Goal: Communication & Community: Answer question/provide support

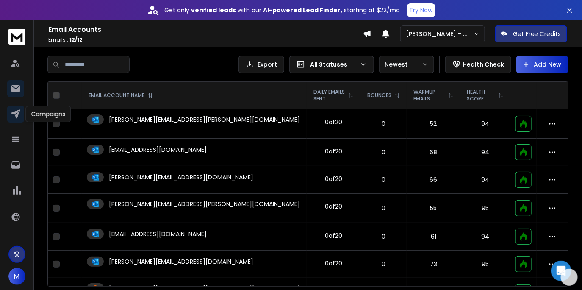
click at [14, 114] on icon at bounding box center [15, 113] width 9 height 9
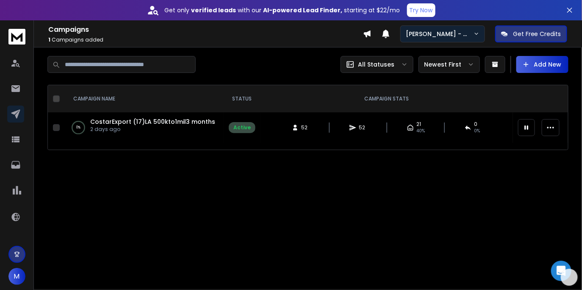
click at [448, 37] on p "[PERSON_NAME] - Skip Trace" at bounding box center [440, 34] width 68 height 8
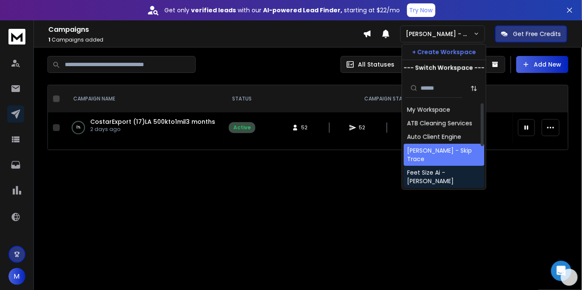
click at [439, 168] on div "Feet Size Ai - [PERSON_NAME]" at bounding box center [444, 176] width 74 height 17
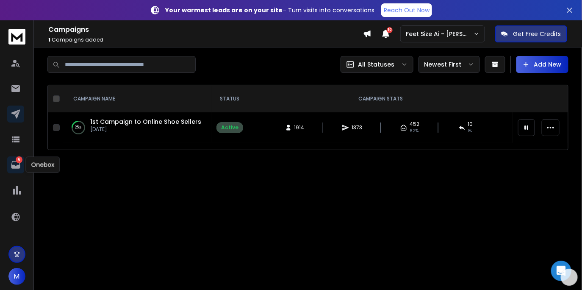
click at [20, 163] on icon at bounding box center [16, 165] width 10 height 10
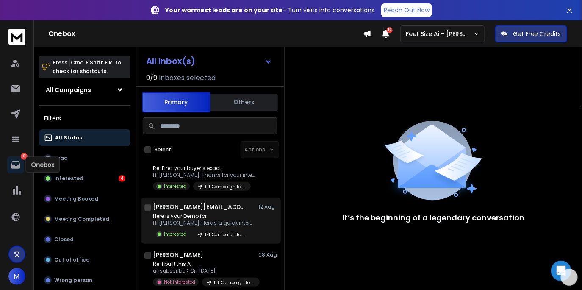
scroll to position [353, 0]
click at [200, 219] on p "Hi Barclay, Here’s a quick interactive" at bounding box center [204, 222] width 102 height 7
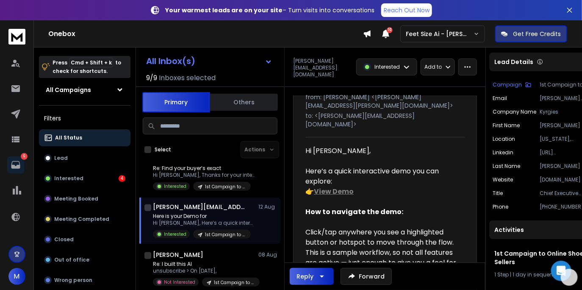
scroll to position [63, 0]
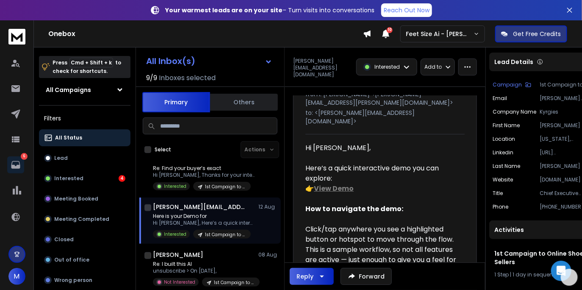
click at [306, 276] on div "Reply" at bounding box center [304, 276] width 17 height 8
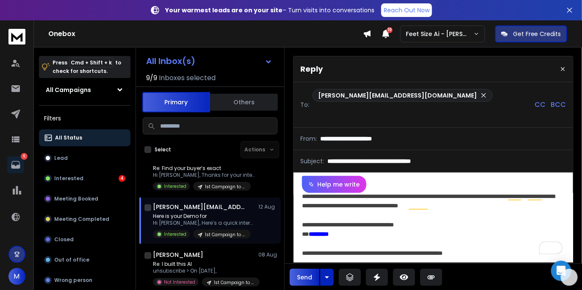
scroll to position [0, 0]
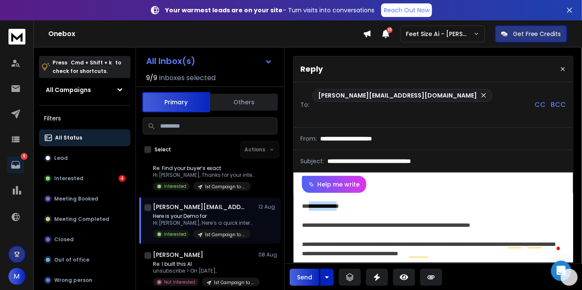
drag, startPoint x: 345, startPoint y: 190, endPoint x: 309, endPoint y: 188, distance: 36.0
click at [309, 201] on div "**********" at bounding box center [432, 205] width 260 height 9
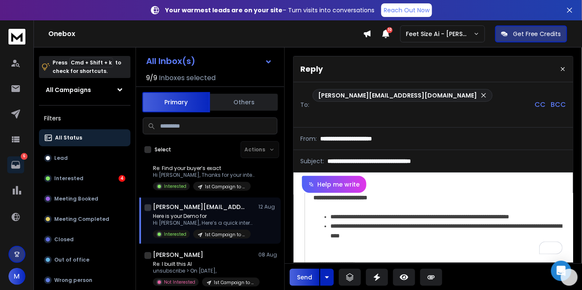
click at [306, 274] on button "Send" at bounding box center [305, 276] width 30 height 17
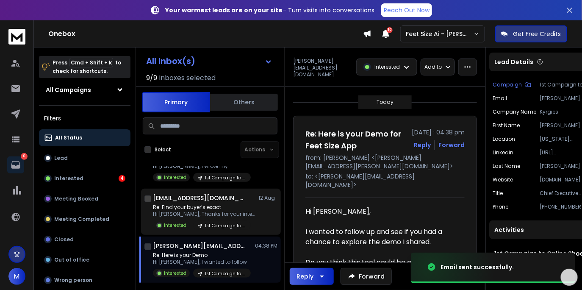
click at [193, 203] on div "mark@markchris.com 12 Aug Re: Find your buyer’s exact Hi Mark, Thanks for your …" at bounding box center [215, 211] width 124 height 36
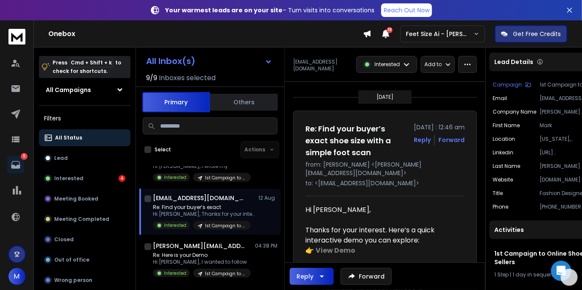
click at [304, 277] on div "Reply" at bounding box center [304, 276] width 17 height 8
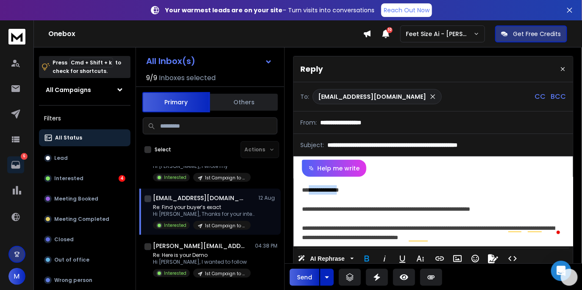
drag, startPoint x: 309, startPoint y: 190, endPoint x: 343, endPoint y: 190, distance: 34.7
click at [343, 190] on div "**********" at bounding box center [432, 189] width 260 height 9
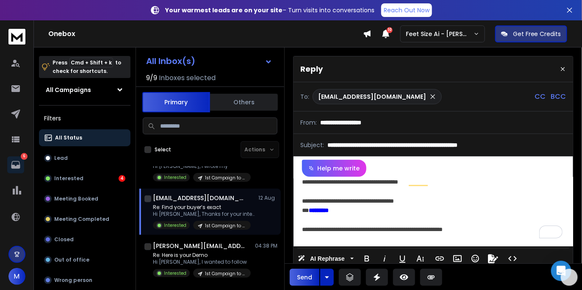
click at [303, 275] on button "Send" at bounding box center [305, 276] width 30 height 17
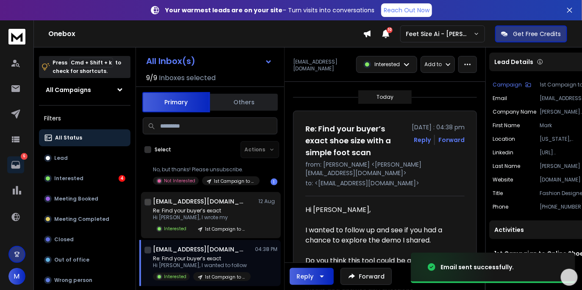
click at [208, 212] on p "Re: Find your buyer’s exact" at bounding box center [202, 210] width 98 height 7
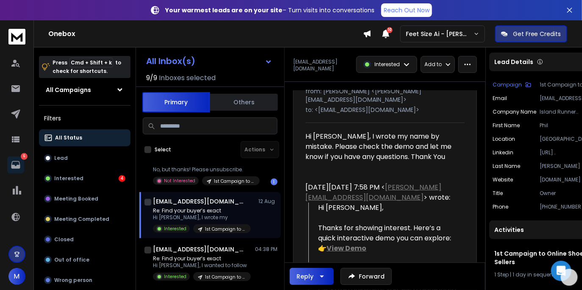
click at [301, 276] on div "Reply" at bounding box center [304, 276] width 17 height 8
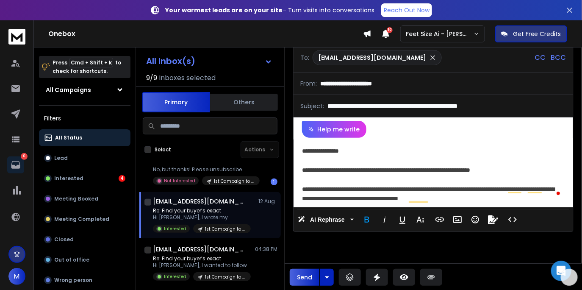
click at [345, 153] on div "**********" at bounding box center [432, 150] width 260 height 9
drag, startPoint x: 344, startPoint y: 152, endPoint x: 310, endPoint y: 150, distance: 33.9
click at [310, 150] on div "**********" at bounding box center [432, 150] width 260 height 9
click at [328, 160] on div "To enrich screen reader interactions, please activate Accessibility in Grammarl…" at bounding box center [432, 159] width 260 height 9
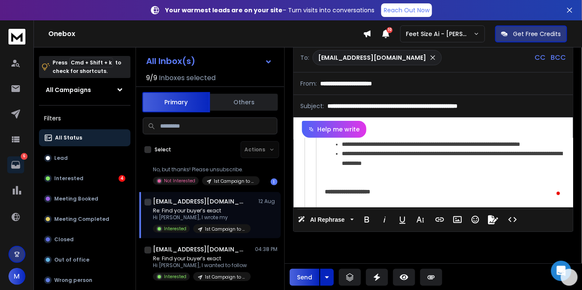
click at [309, 274] on button "Send" at bounding box center [305, 276] width 30 height 17
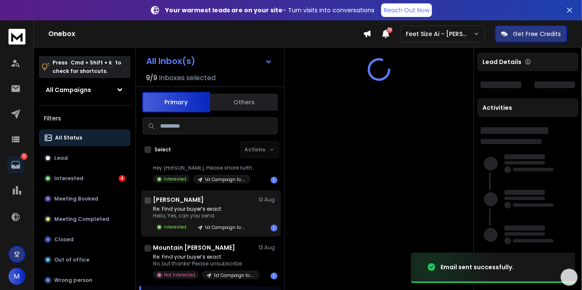
click at [219, 215] on p "Hello, Yes, can you send" at bounding box center [202, 215] width 98 height 7
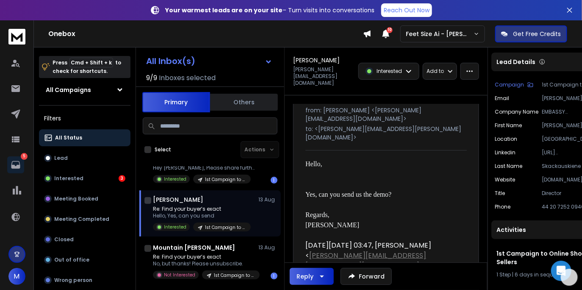
click at [301, 275] on div "Reply" at bounding box center [304, 276] width 17 height 8
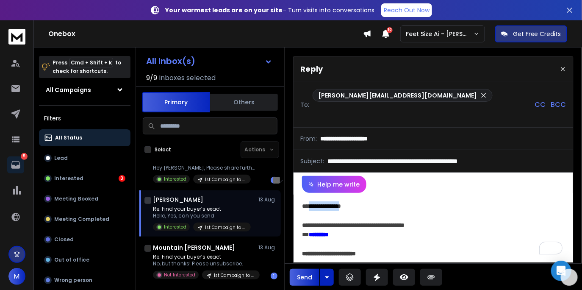
drag, startPoint x: 346, startPoint y: 190, endPoint x: 309, endPoint y: 189, distance: 37.3
click at [309, 201] on div "**********" at bounding box center [432, 205] width 260 height 9
click at [334, 201] on div "*********" at bounding box center [432, 205] width 260 height 9
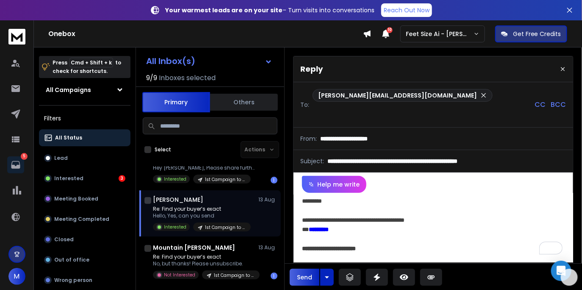
scroll to position [35, 0]
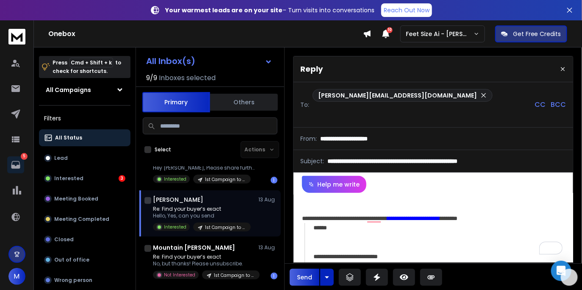
click at [329, 204] on div "To enrich screen reader interactions, please activate Accessibility in Grammarl…" at bounding box center [432, 208] width 260 height 9
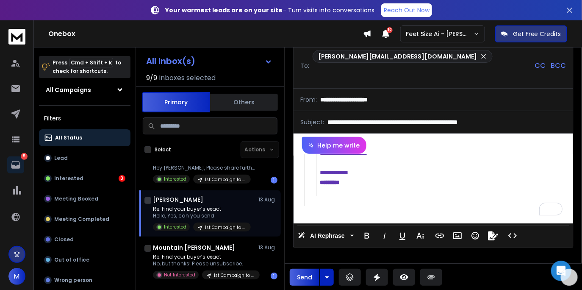
click at [300, 279] on button "Send" at bounding box center [305, 276] width 30 height 17
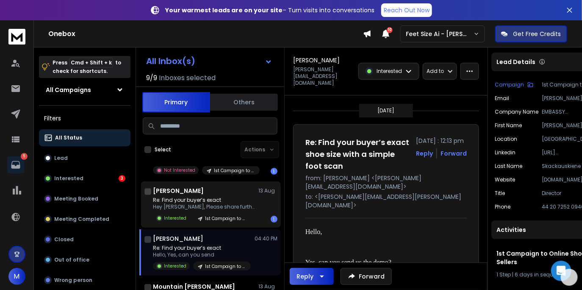
click at [240, 210] on div "Re: Find your buyer’s exact Hey Jake, Please share further Interested 1st Campa…" at bounding box center [204, 209] width 102 height 26
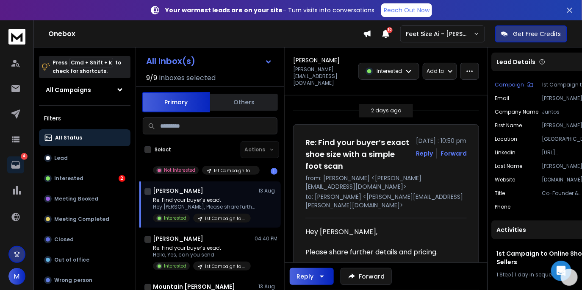
click at [307, 280] on div "Reply" at bounding box center [304, 276] width 17 height 8
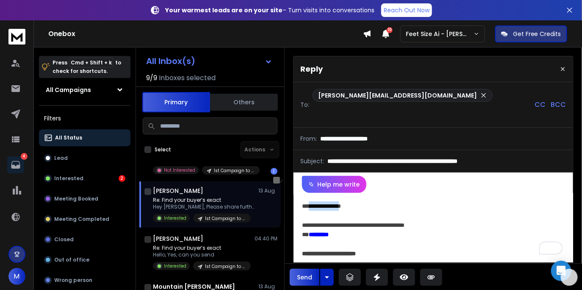
drag, startPoint x: 309, startPoint y: 191, endPoint x: 346, endPoint y: 192, distance: 37.7
click at [346, 201] on div "**********" at bounding box center [432, 205] width 260 height 9
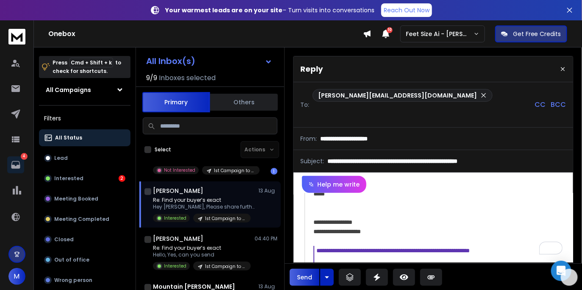
click at [323, 217] on div "**********" at bounding box center [438, 226] width 250 height 19
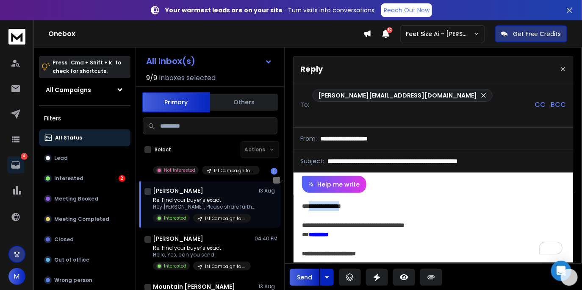
drag, startPoint x: 346, startPoint y: 191, endPoint x: 310, endPoint y: 190, distance: 36.0
click at [310, 201] on div "**********" at bounding box center [432, 205] width 260 height 9
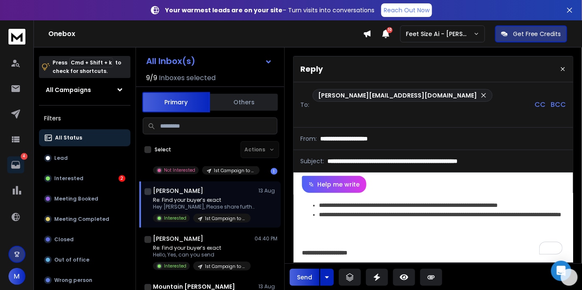
click at [301, 275] on button "Send" at bounding box center [305, 276] width 30 height 17
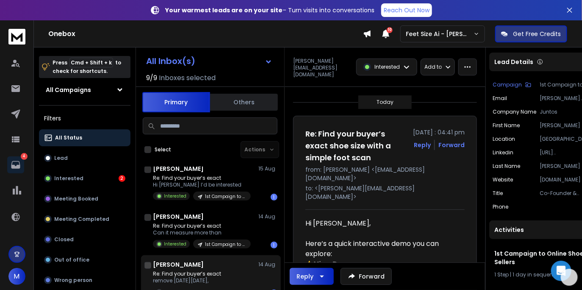
click at [231, 228] on p "Re: Find your buyer’s exact" at bounding box center [202, 225] width 98 height 7
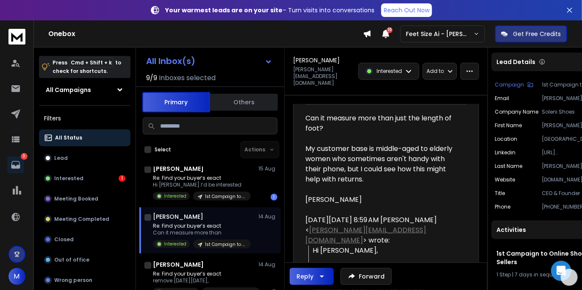
click at [307, 277] on div "Reply" at bounding box center [304, 276] width 17 height 8
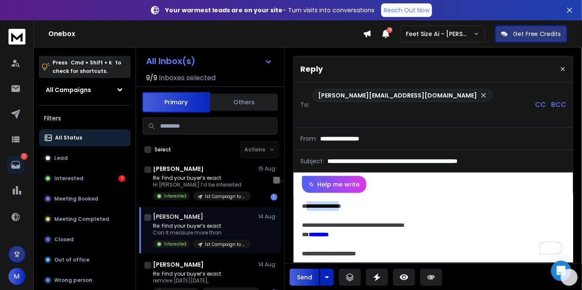
drag, startPoint x: 308, startPoint y: 190, endPoint x: 346, endPoint y: 190, distance: 38.1
click at [346, 201] on div "**********" at bounding box center [432, 205] width 260 height 9
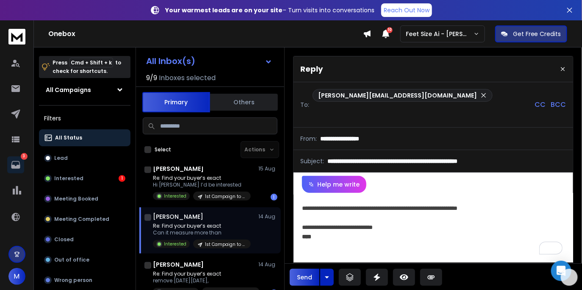
click at [319, 232] on div "****" at bounding box center [432, 236] width 260 height 9
click at [303, 277] on button "Send" at bounding box center [305, 276] width 30 height 17
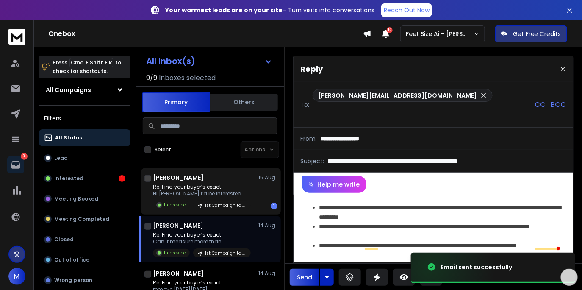
click at [215, 195] on p "Hi Jake I’d be interested" at bounding box center [202, 193] width 98 height 7
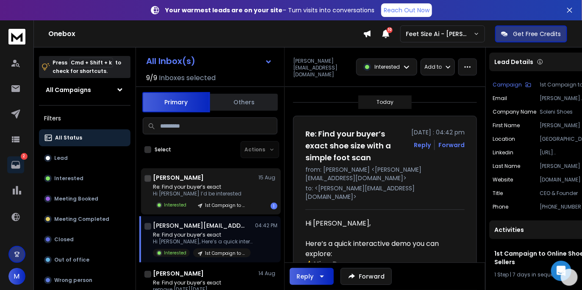
click at [214, 186] on p "Re: Find your buyer’s exact" at bounding box center [202, 186] width 98 height 7
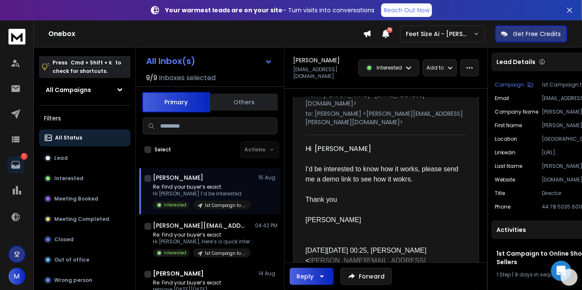
click at [310, 275] on div "Reply" at bounding box center [304, 276] width 17 height 8
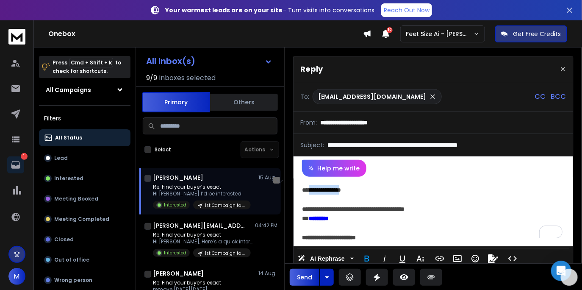
drag, startPoint x: 346, startPoint y: 190, endPoint x: 309, endPoint y: 190, distance: 36.8
click at [309, 190] on div "**********" at bounding box center [432, 189] width 260 height 9
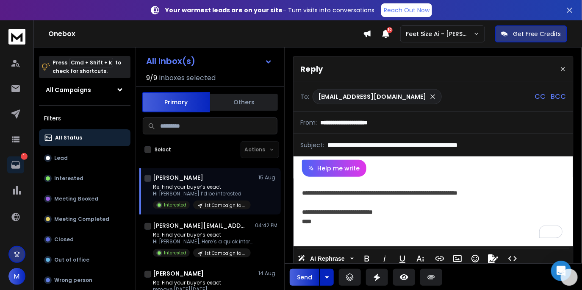
click at [333, 221] on div "****" at bounding box center [432, 220] width 260 height 9
click at [304, 274] on button "Send" at bounding box center [305, 276] width 30 height 17
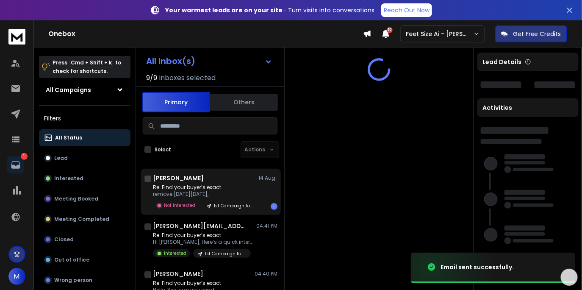
click at [216, 204] on p "1st Campaign to Online Shoe Sellers" at bounding box center [234, 205] width 41 height 6
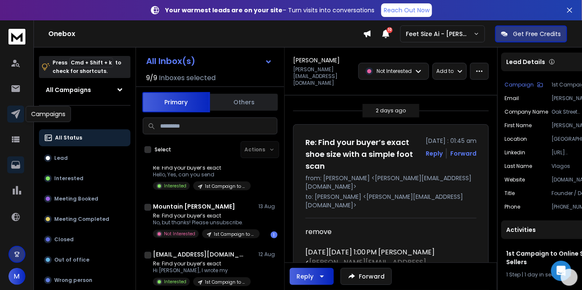
click at [19, 112] on icon at bounding box center [15, 113] width 9 height 9
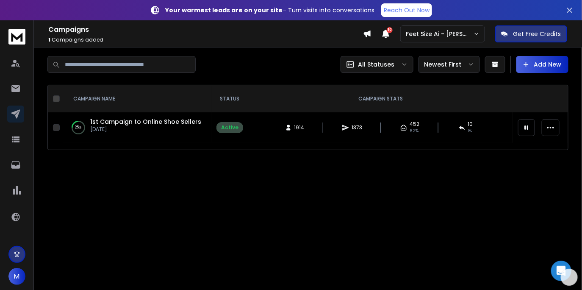
click at [143, 125] on span "1st Campaign to Online Shoe Sellers" at bounding box center [145, 121] width 111 height 8
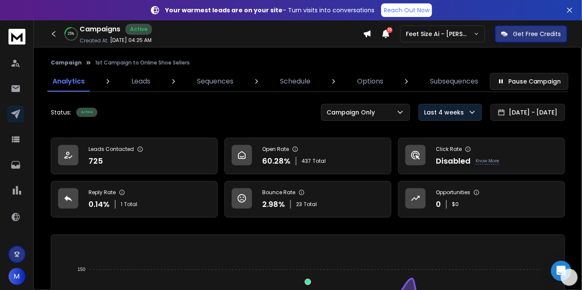
click at [437, 115] on p "Last 4 weeks" at bounding box center [445, 112] width 43 height 8
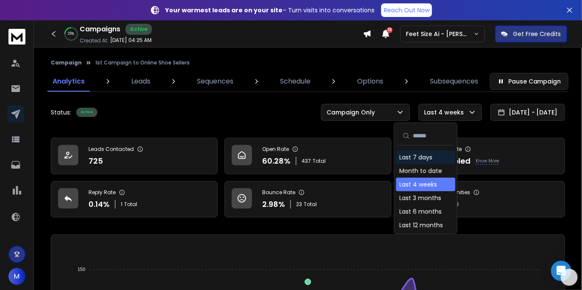
click at [425, 160] on div "Last 7 days" at bounding box center [415, 157] width 33 height 8
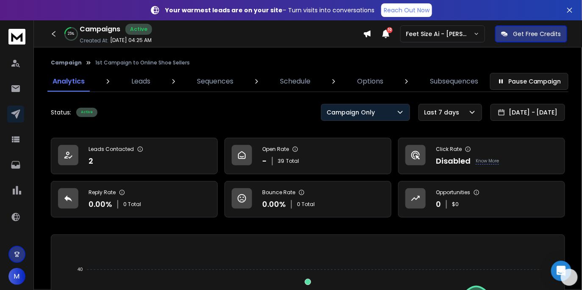
click at [359, 113] on div "Campaign Only" at bounding box center [365, 112] width 78 height 8
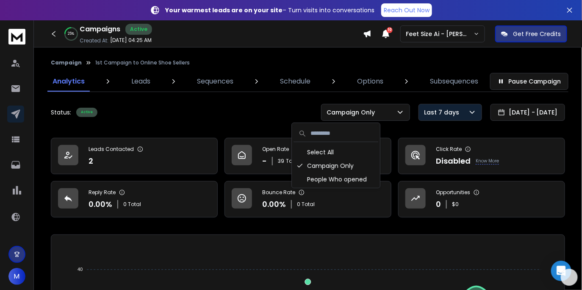
click at [424, 111] on p "Last 7 days" at bounding box center [443, 112] width 39 height 8
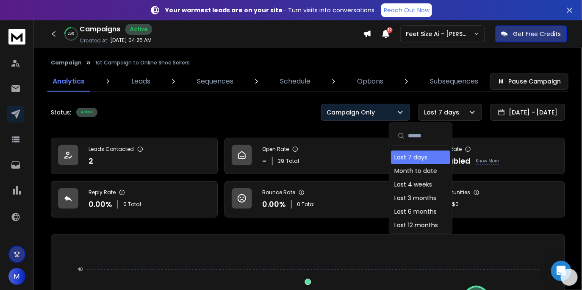
click at [355, 111] on div "Campaign Only" at bounding box center [365, 112] width 78 height 8
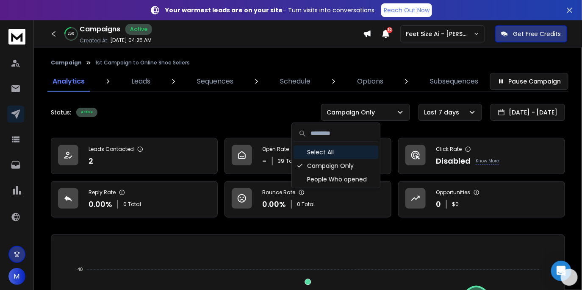
click at [335, 155] on div "Select All" at bounding box center [335, 152] width 85 height 14
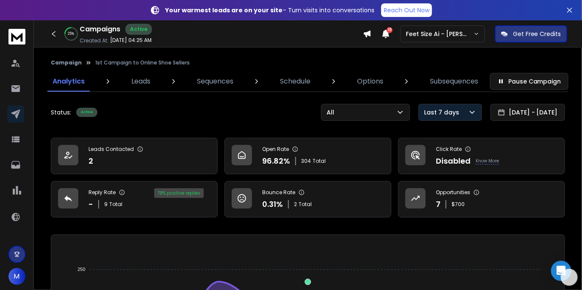
click at [468, 109] on icon "button" at bounding box center [472, 112] width 8 height 8
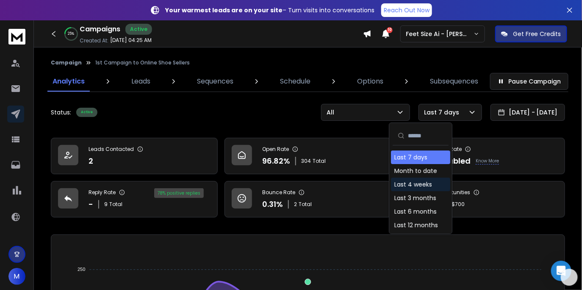
click at [427, 180] on div "Last 4 weeks" at bounding box center [413, 184] width 38 height 8
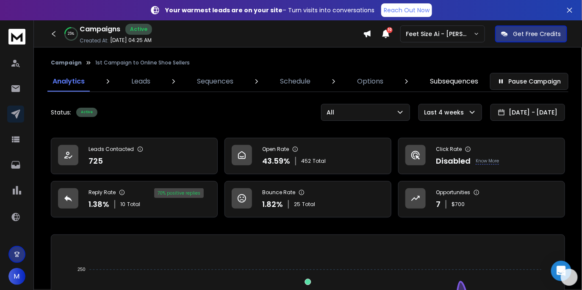
click at [437, 85] on p "Subsequences" at bounding box center [454, 81] width 48 height 10
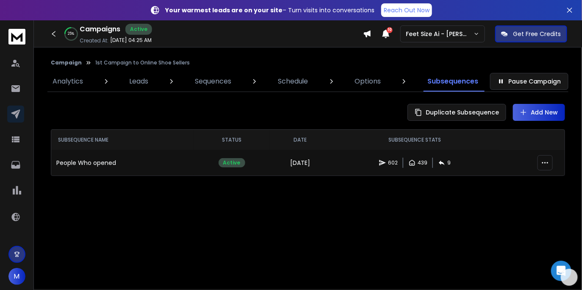
click at [107, 162] on td "People Who opened" at bounding box center [122, 162] width 143 height 25
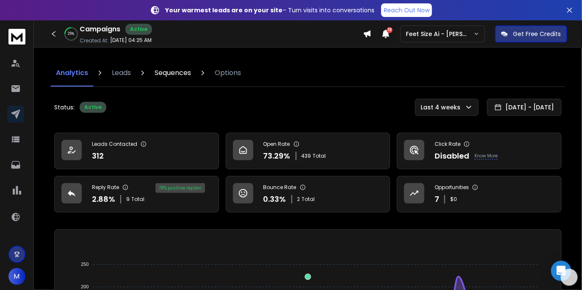
click at [168, 75] on p "Sequences" at bounding box center [173, 73] width 36 height 10
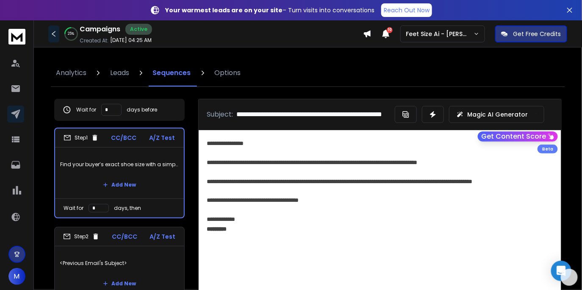
click at [55, 32] on icon at bounding box center [54, 34] width 8 height 8
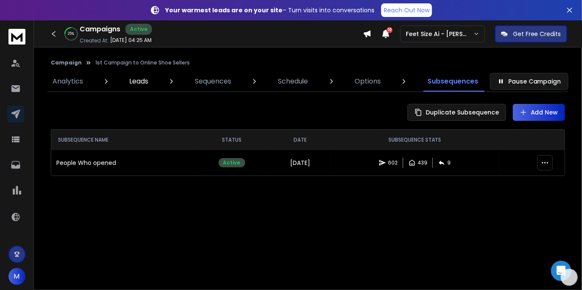
click at [135, 84] on p "Leads" at bounding box center [139, 81] width 19 height 10
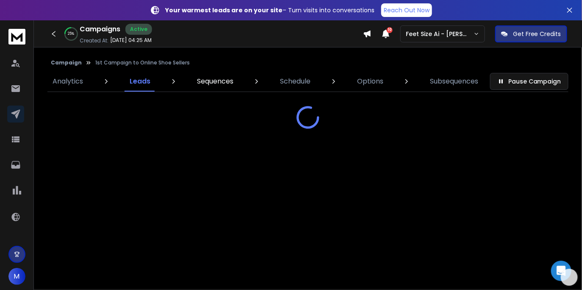
click at [205, 82] on p "Sequences" at bounding box center [215, 81] width 36 height 10
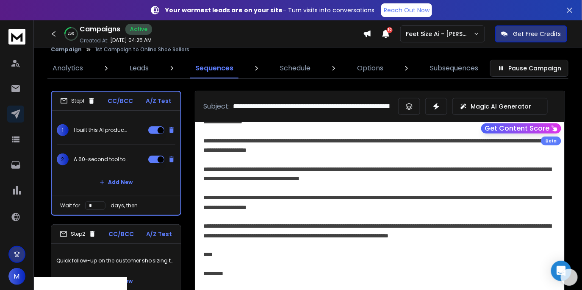
scroll to position [17, 0]
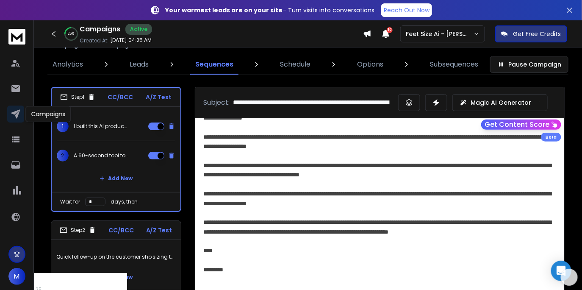
click at [17, 114] on icon at bounding box center [15, 113] width 9 height 9
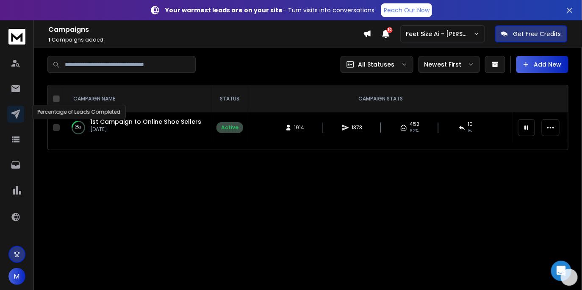
click at [115, 118] on div "Percentage of Leads Completed" at bounding box center [79, 112] width 94 height 14
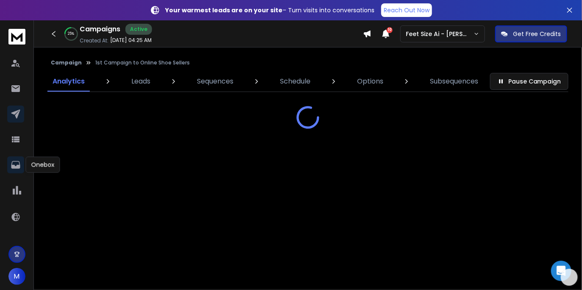
click at [12, 166] on icon at bounding box center [15, 165] width 9 height 8
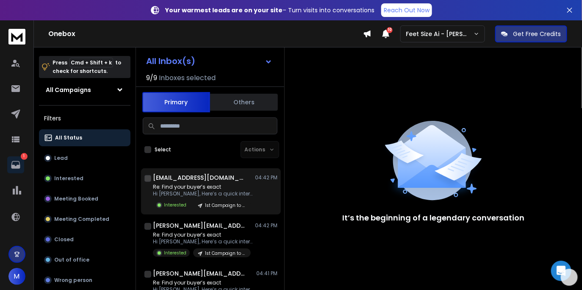
click at [171, 196] on p "Hi Pablo, Here’s a quick interactive" at bounding box center [204, 193] width 102 height 7
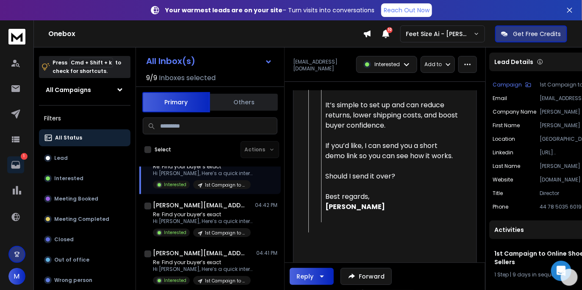
scroll to position [28, 0]
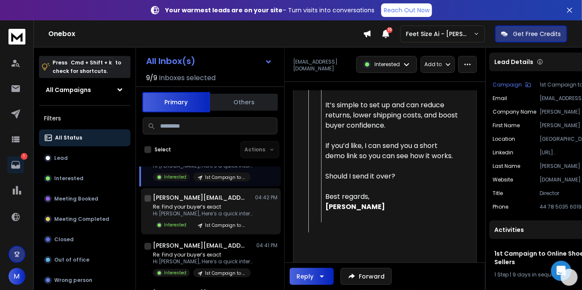
click at [211, 202] on div "lindsey@solenishoes.com 04:42 PM Re: Find your buyer’s exact Hi Lindsey, Here’s…" at bounding box center [215, 211] width 124 height 36
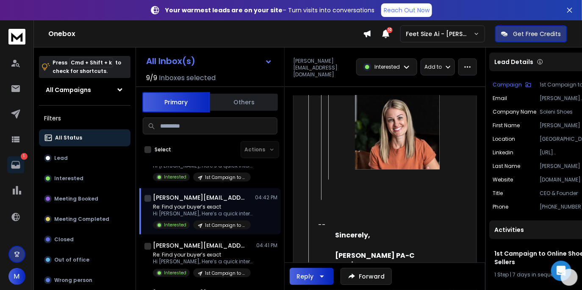
scroll to position [1555, 0]
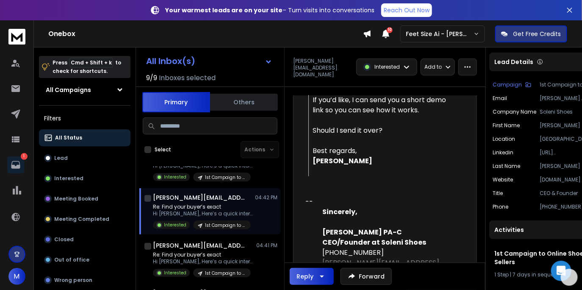
scroll to position [0, 0]
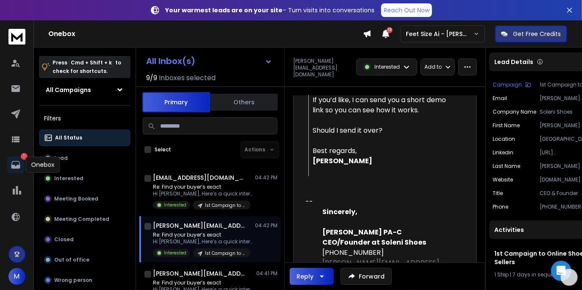
click at [17, 161] on icon at bounding box center [15, 165] width 9 height 8
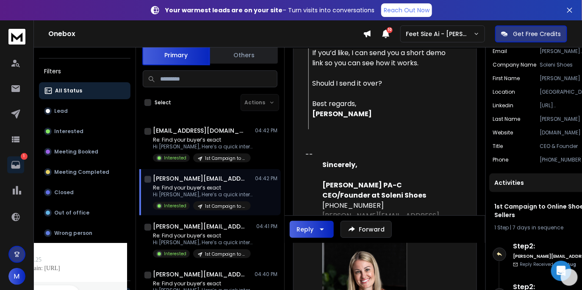
click at [20, 159] on link "1" at bounding box center [15, 164] width 17 height 17
click at [102, 253] on button "Not Interested 1" at bounding box center [84, 253] width 91 height 17
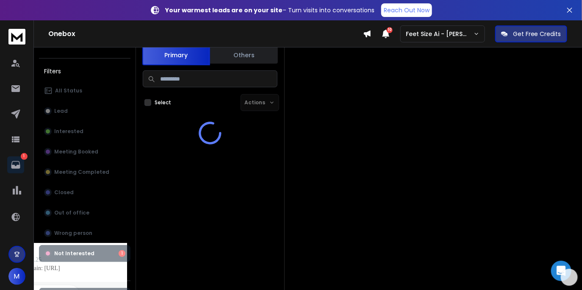
scroll to position [0, 0]
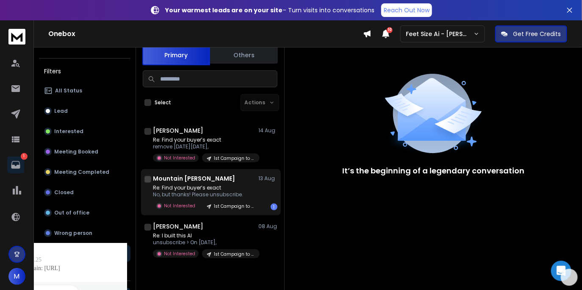
click at [214, 198] on div "Re: Find your buyer’s exact No, but thanks! Please unsubscribe. Not Interested …" at bounding box center [206, 197] width 107 height 26
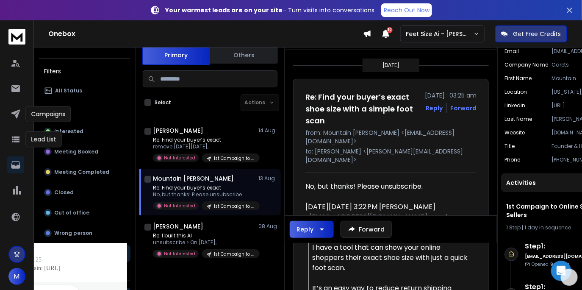
click at [6, 108] on div "M" at bounding box center [17, 156] width 34 height 273
click at [16, 112] on icon at bounding box center [15, 113] width 9 height 9
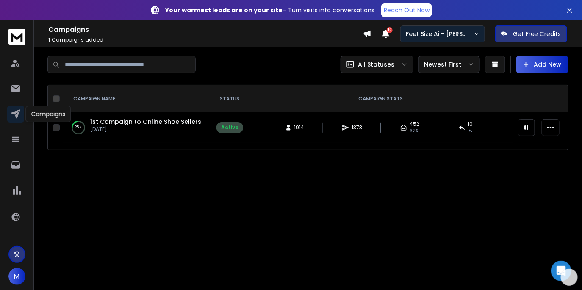
click at [438, 29] on button "Feet Size Ai - [PERSON_NAME]" at bounding box center [442, 33] width 85 height 17
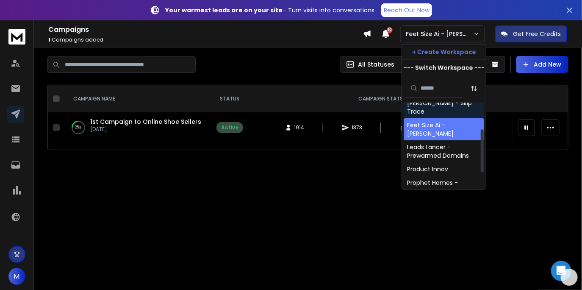
scroll to position [52, 0]
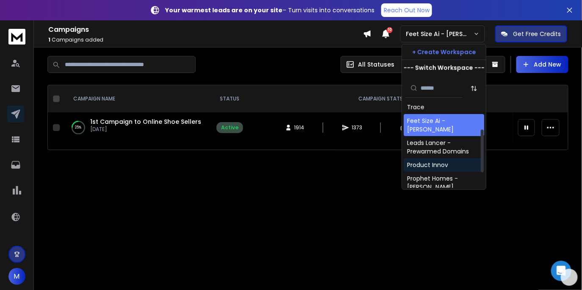
click at [434, 160] on div "Product Innov" at bounding box center [427, 164] width 41 height 8
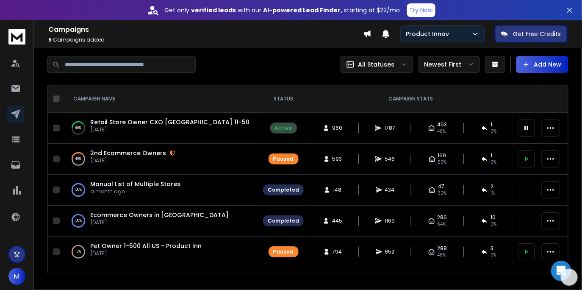
click at [443, 35] on p "Product Innov" at bounding box center [429, 34] width 47 height 8
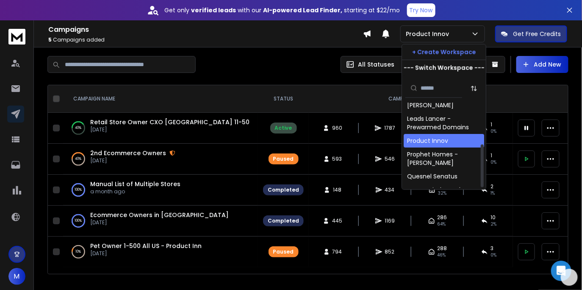
scroll to position [81, 0]
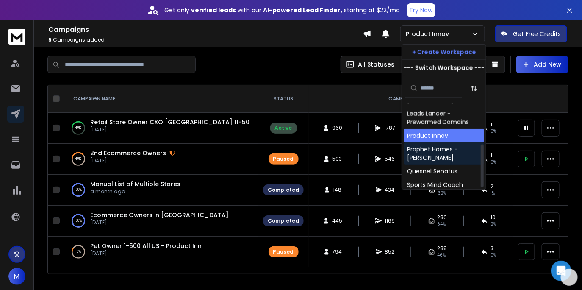
click at [444, 145] on div "Prophet Homes - [PERSON_NAME]" at bounding box center [444, 153] width 74 height 17
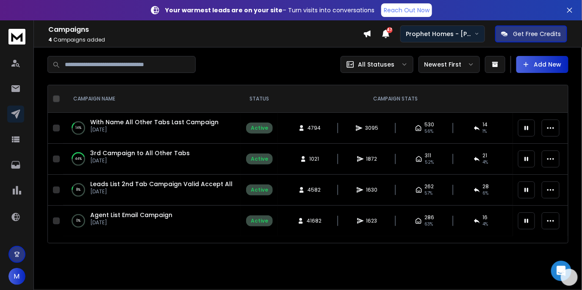
click at [468, 28] on button "Prophet Homes - [PERSON_NAME]" at bounding box center [442, 33] width 85 height 17
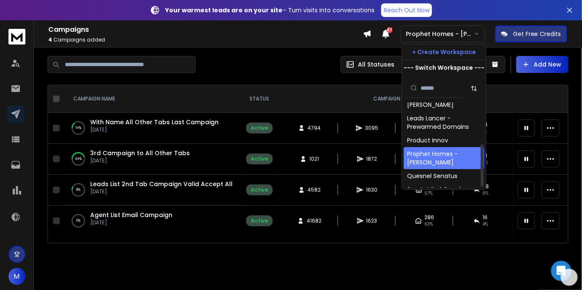
scroll to position [81, 0]
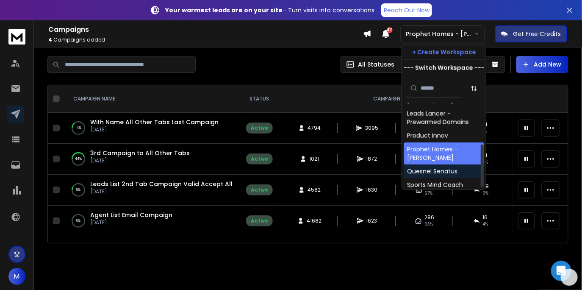
click at [433, 167] on div "Quesnel Senatus" at bounding box center [432, 171] width 50 height 8
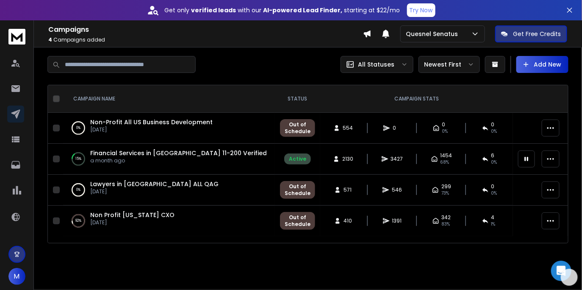
click at [211, 151] on span "Financial Services in [GEOGRAPHIC_DATA] 11-200 Verified Only" at bounding box center [186, 153] width 192 height 8
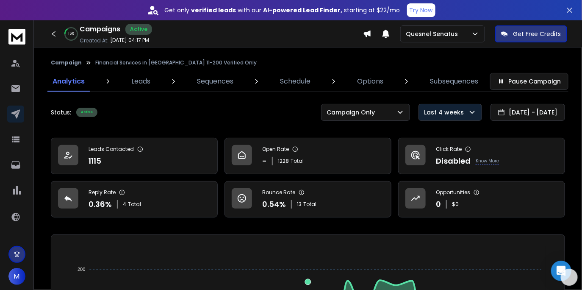
click at [439, 114] on p "Last 4 weeks" at bounding box center [445, 112] width 43 height 8
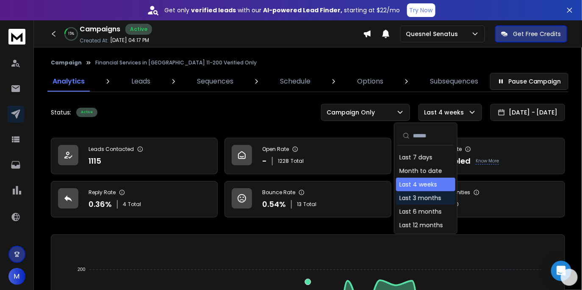
click at [422, 193] on div "Last 3 months" at bounding box center [420, 197] width 42 height 8
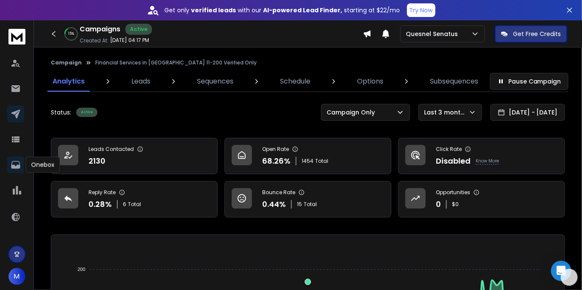
click at [22, 163] on link at bounding box center [15, 164] width 17 height 17
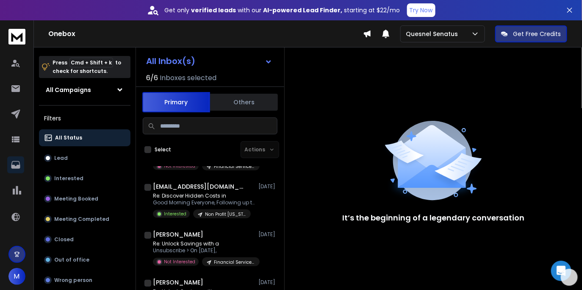
scroll to position [181, 0]
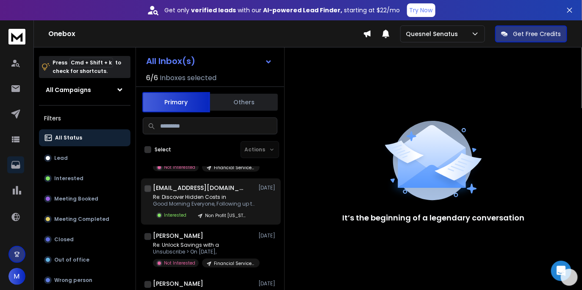
click at [218, 207] on p "Good Morning Everyone, Following up to" at bounding box center [204, 203] width 102 height 7
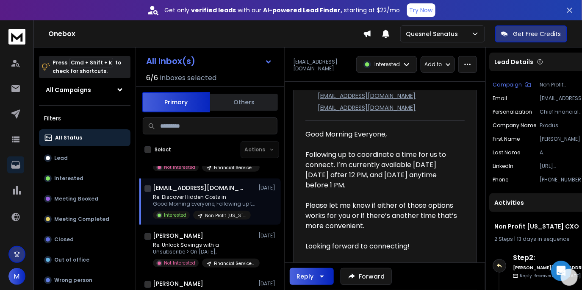
scroll to position [0, 0]
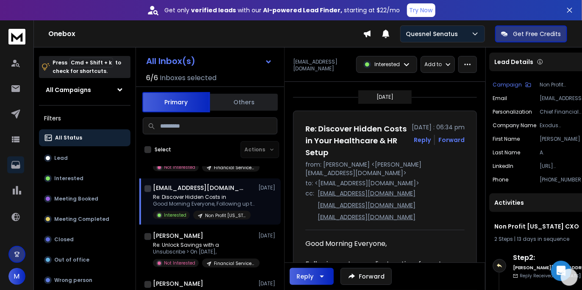
click at [433, 41] on button "Quesnel Senatus" at bounding box center [442, 33] width 85 height 17
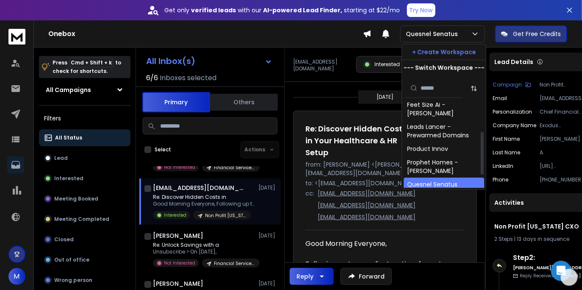
scroll to position [72, 0]
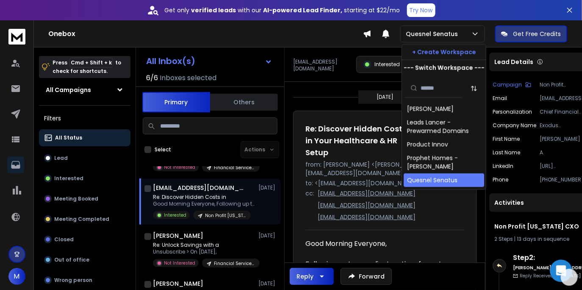
click at [563, 266] on icon "Open Intercom Messenger" at bounding box center [561, 270] width 10 height 11
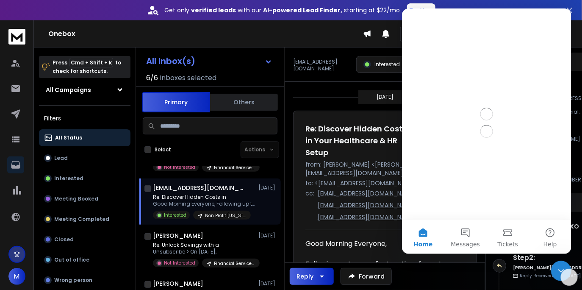
scroll to position [0, 0]
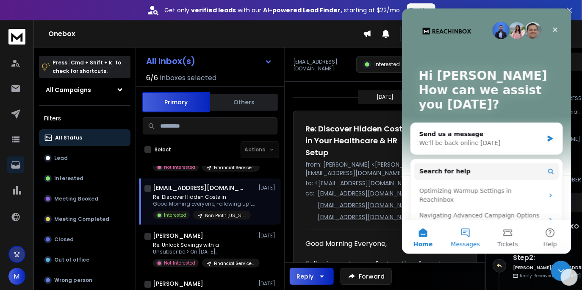
click at [461, 237] on button "Messages" at bounding box center [465, 236] width 42 height 34
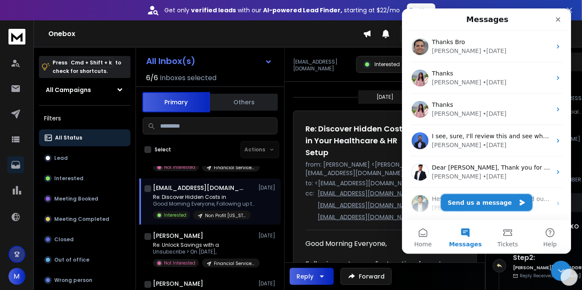
click at [467, 202] on button "Send us a message" at bounding box center [485, 201] width 91 height 17
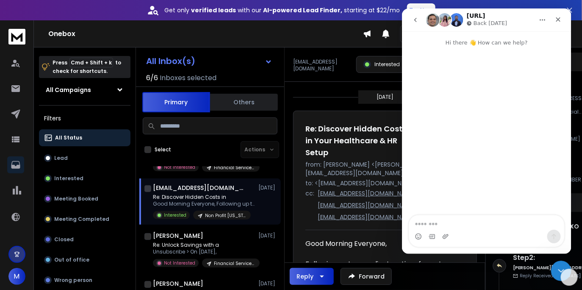
click at [432, 226] on textarea "Message…" at bounding box center [486, 222] width 155 height 14
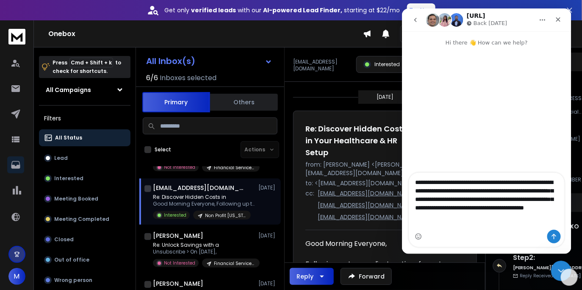
type textarea "**********"
